Goal: Task Accomplishment & Management: Use online tool/utility

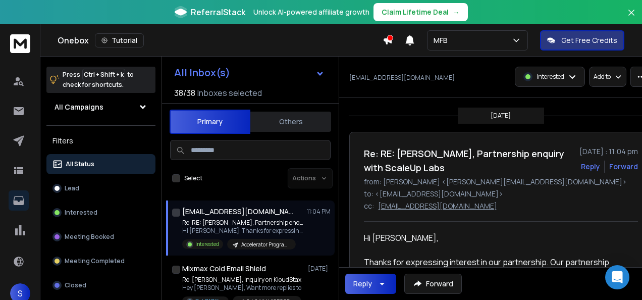
scroll to position [202, 0]
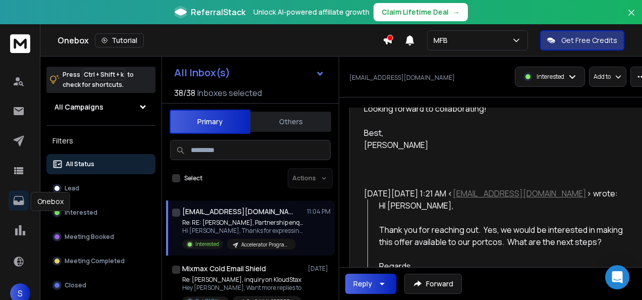
click at [22, 205] on icon at bounding box center [18, 200] width 11 height 9
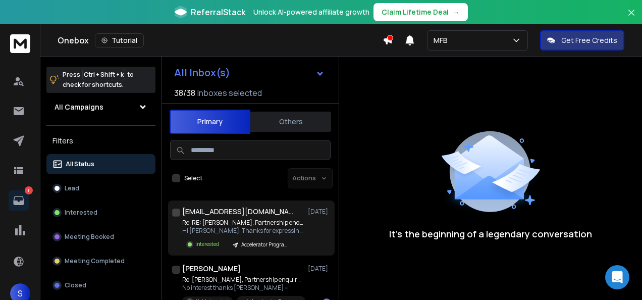
click at [241, 226] on p "Re: RE: [PERSON_NAME], Partnership enquiry" at bounding box center [242, 222] width 121 height 8
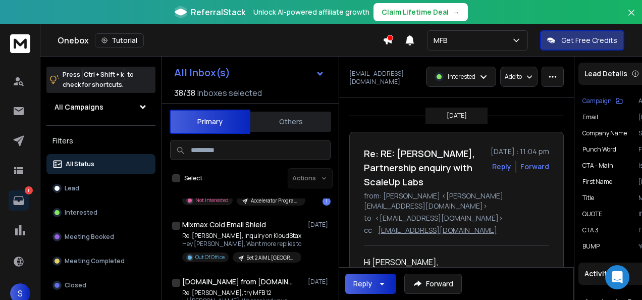
scroll to position [50, 0]
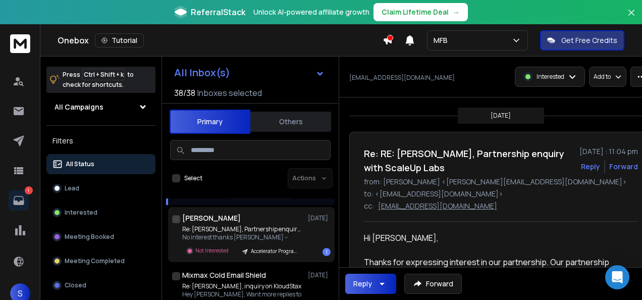
click at [241, 231] on p "Re: Pauline, Partnership enquiry with" at bounding box center [242, 229] width 121 height 8
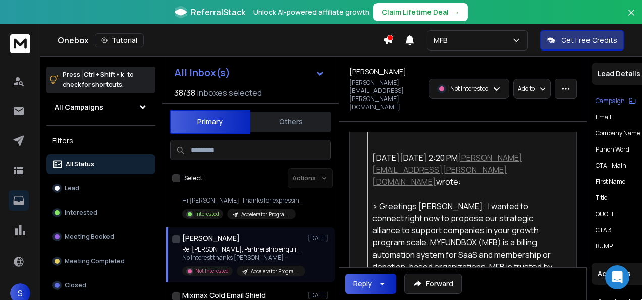
scroll to position [0, 0]
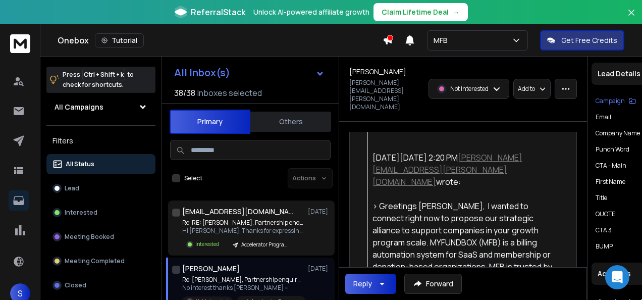
click at [225, 217] on div "gbauer@scaleuplabs.vc 13 Oct Re: RE: Gregg, Partnership enquiry Hi Gregg, Thank…" at bounding box center [256, 227] width 148 height 43
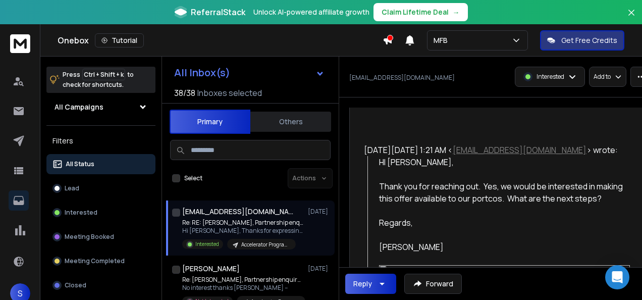
scroll to position [252, 0]
